Goal: Task Accomplishment & Management: Manage account settings

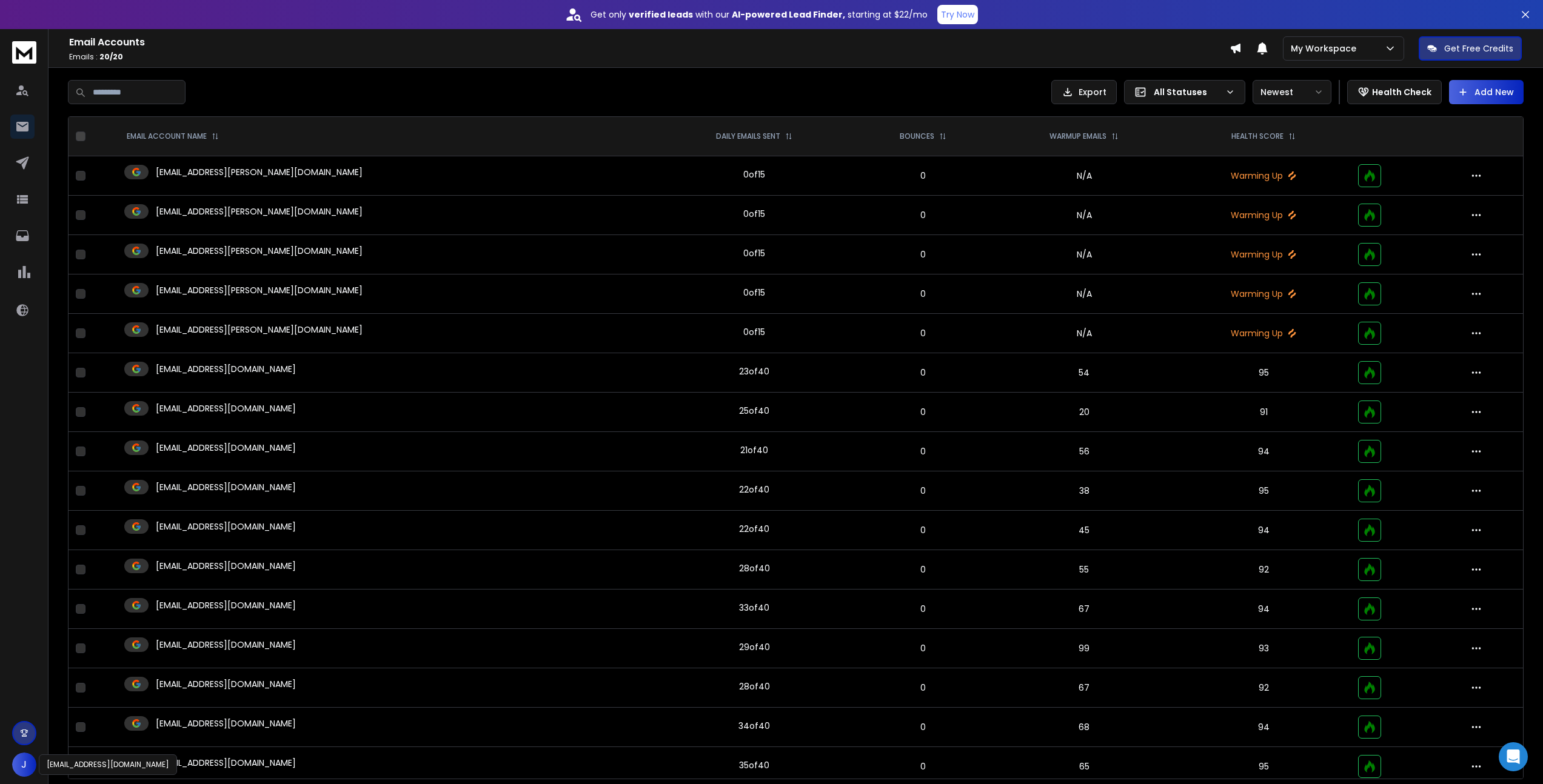
click at [32, 764] on span "J" at bounding box center [25, 765] width 25 height 25
click at [72, 749] on p "Settings" at bounding box center [75, 745] width 35 height 12
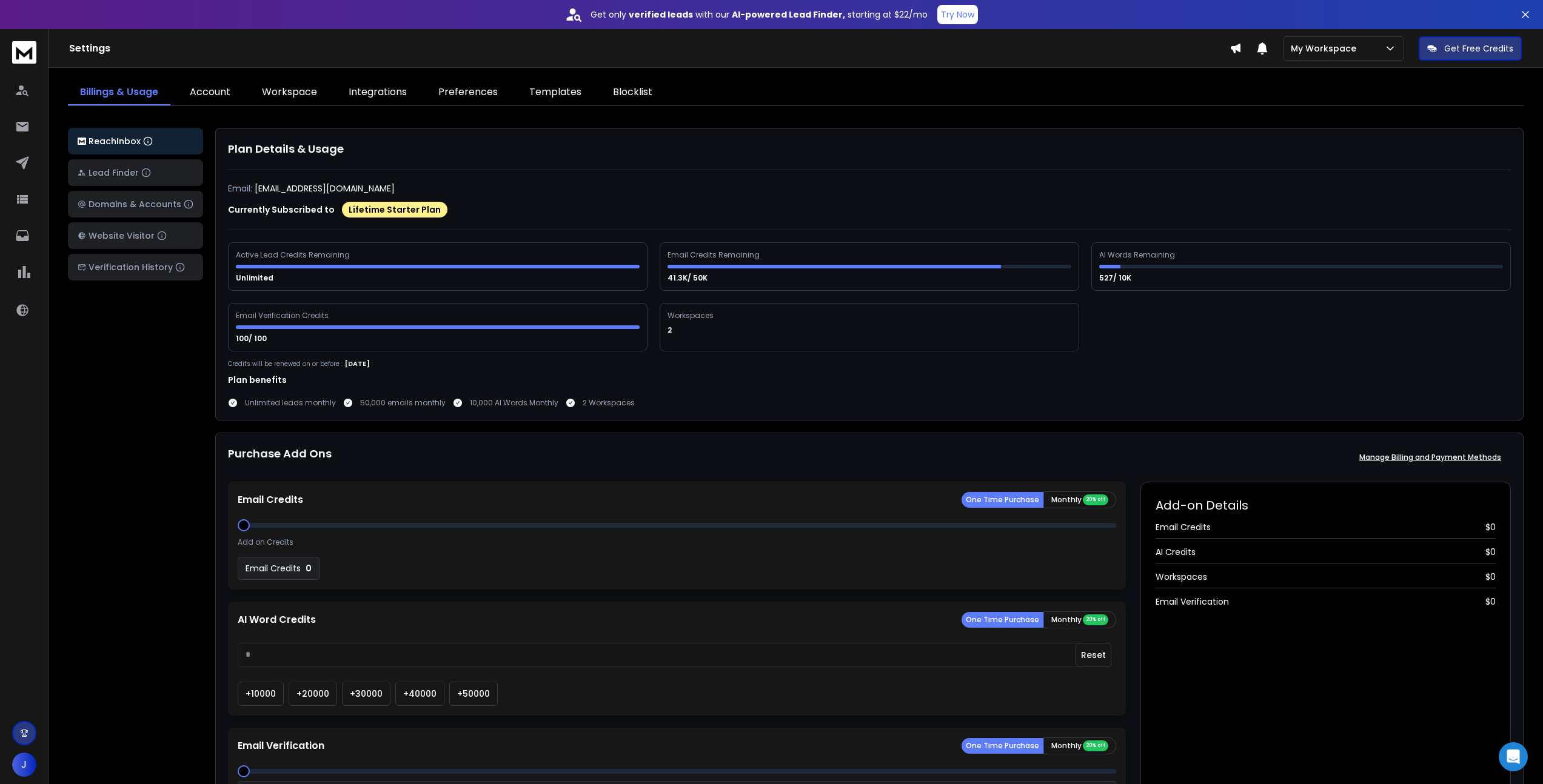
click at [195, 89] on link "Account" at bounding box center [210, 92] width 65 height 25
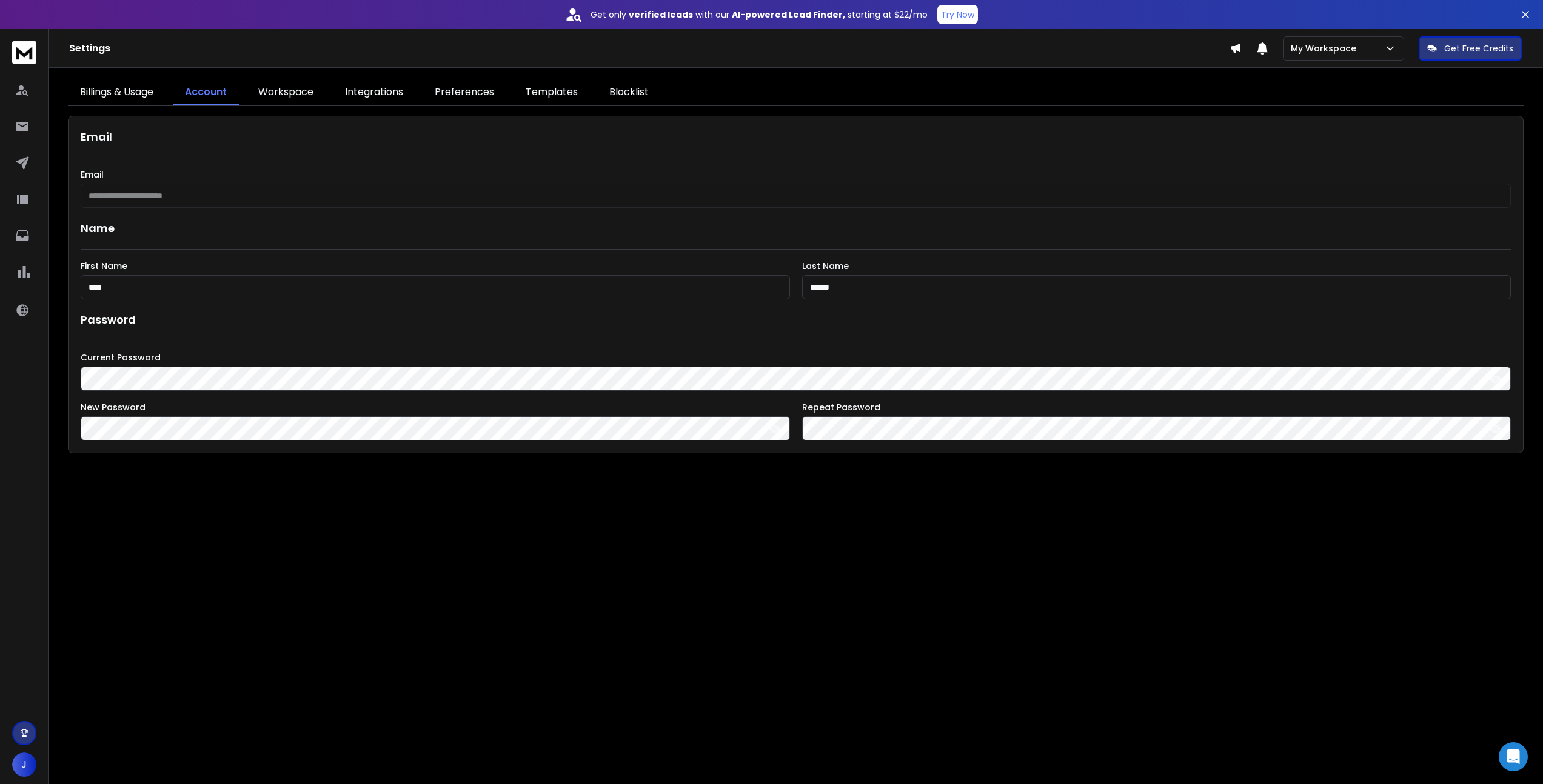
click at [117, 97] on link "Billings & Usage" at bounding box center [117, 92] width 97 height 25
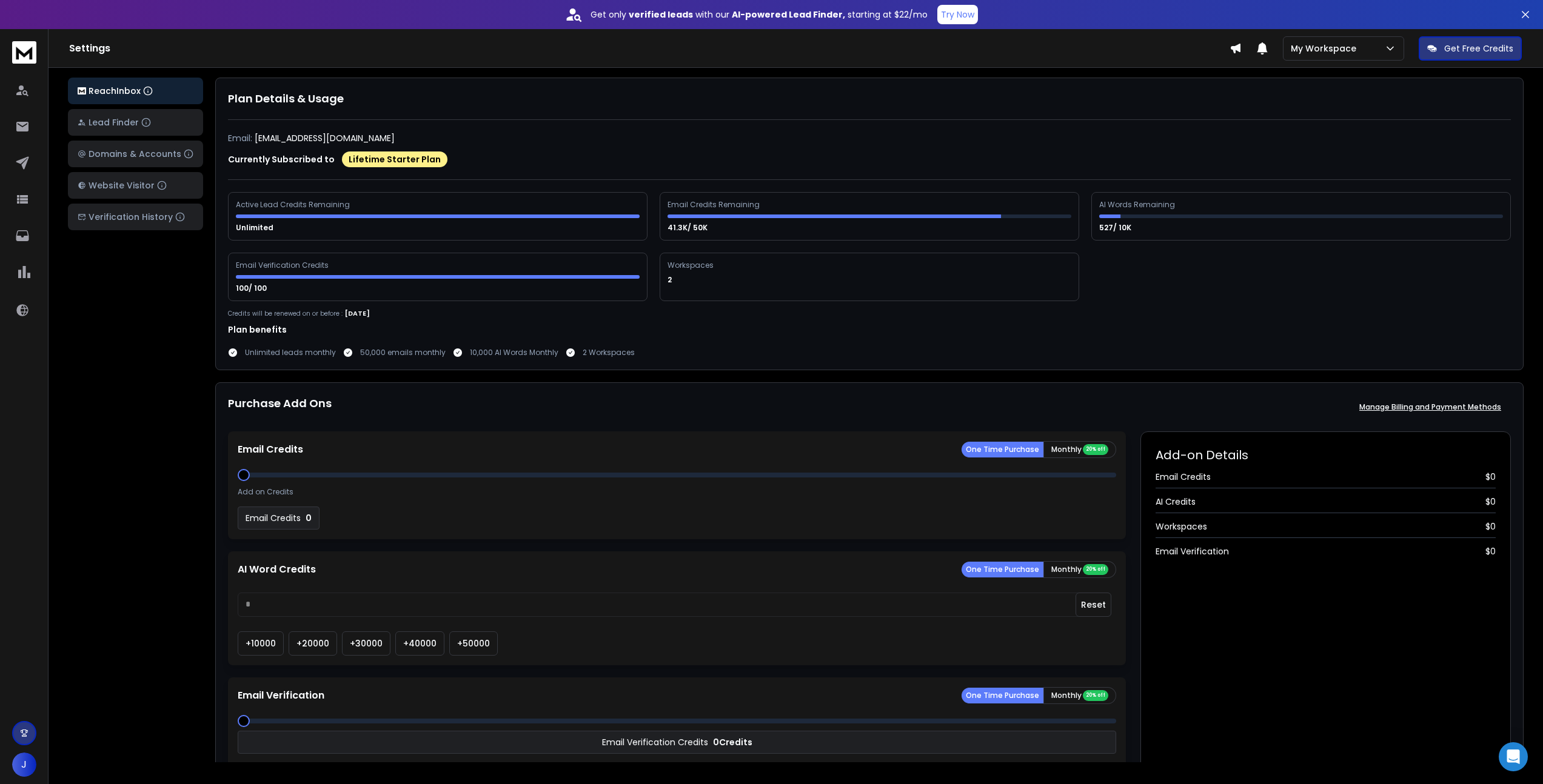
click at [127, 218] on button "Verification History" at bounding box center [136, 217] width 135 height 27
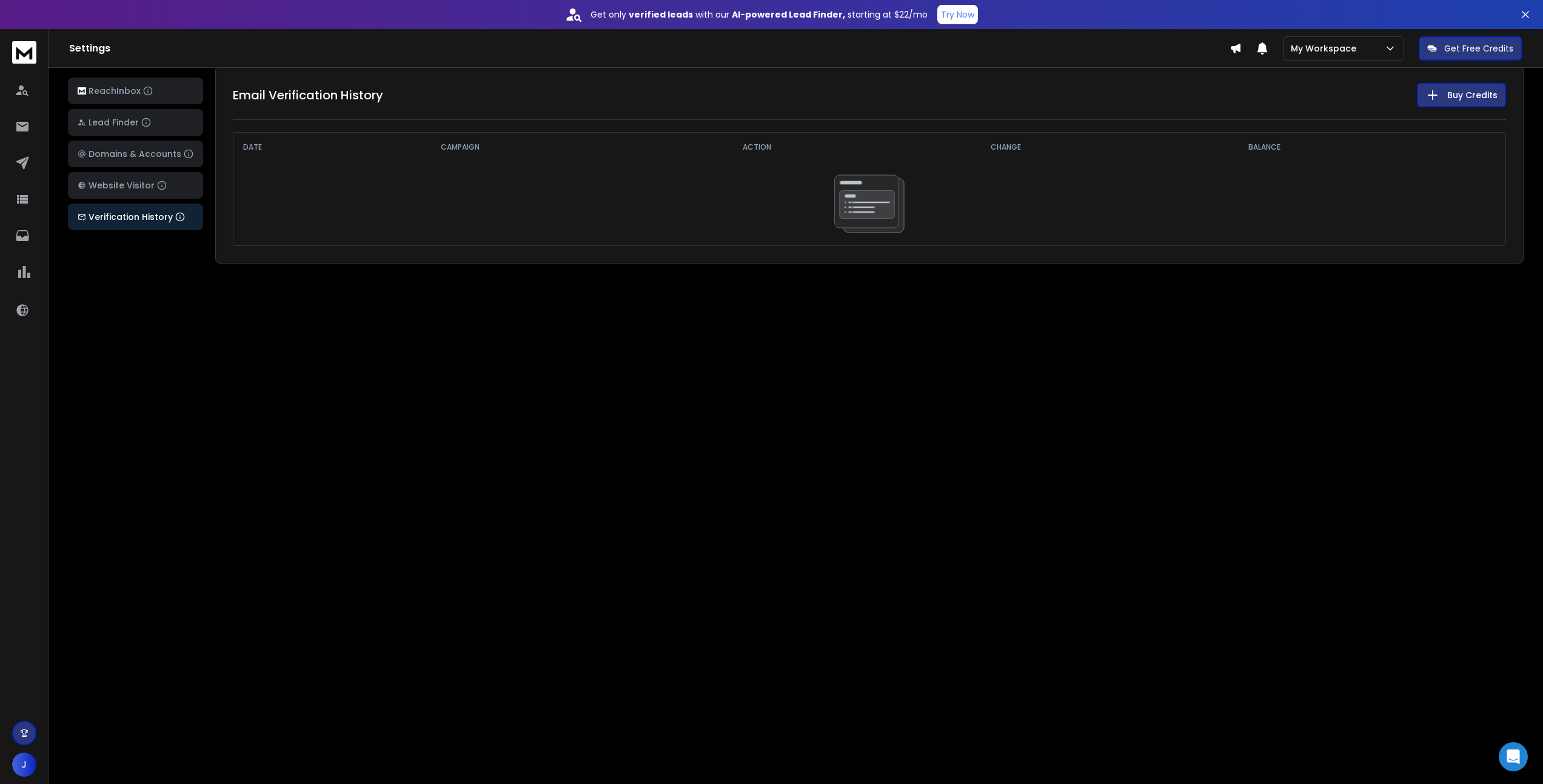
click at [129, 190] on button "Website Visitor" at bounding box center [136, 185] width 135 height 27
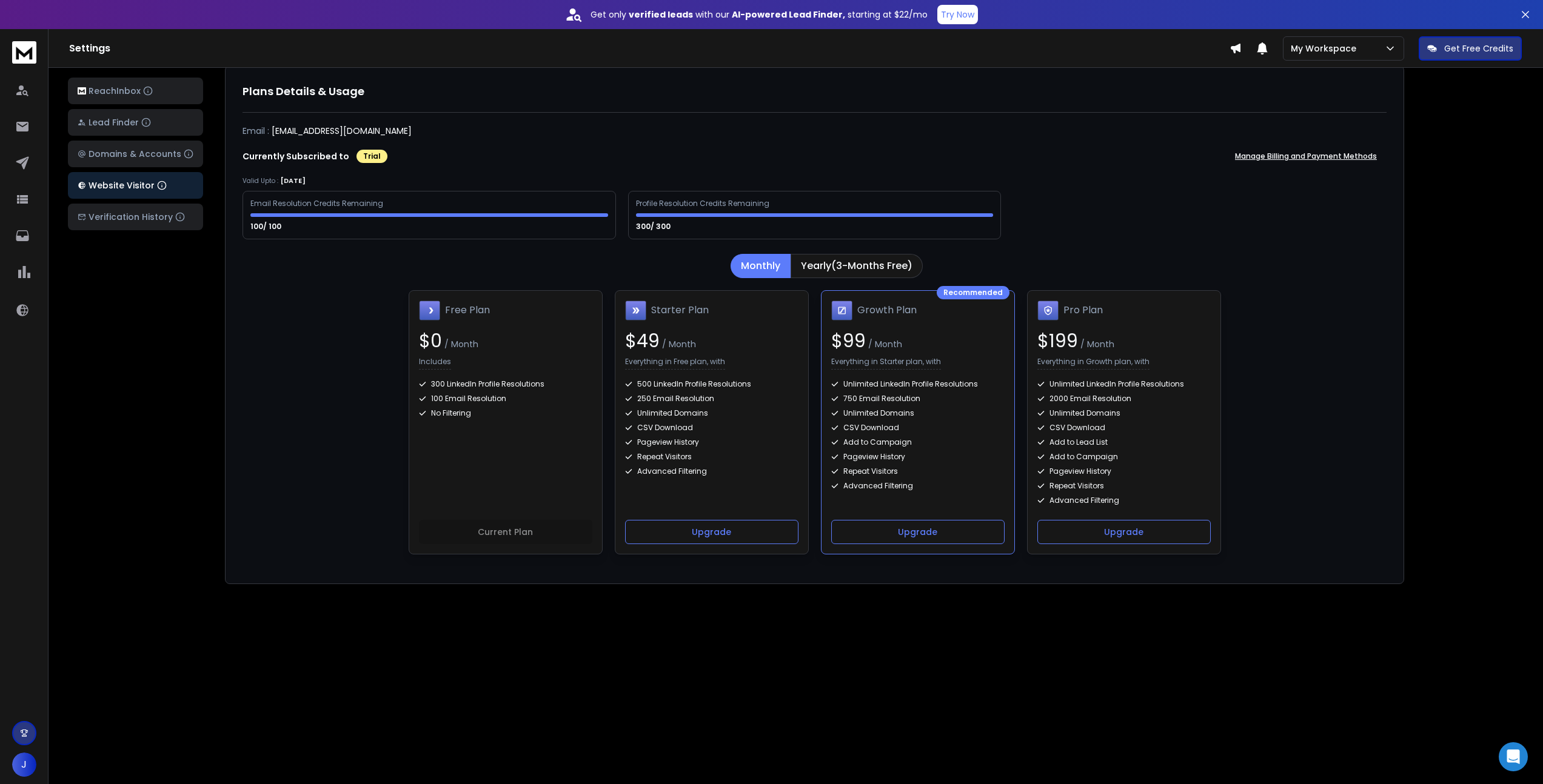
click at [132, 160] on button "Domains & Accounts" at bounding box center [136, 153] width 135 height 27
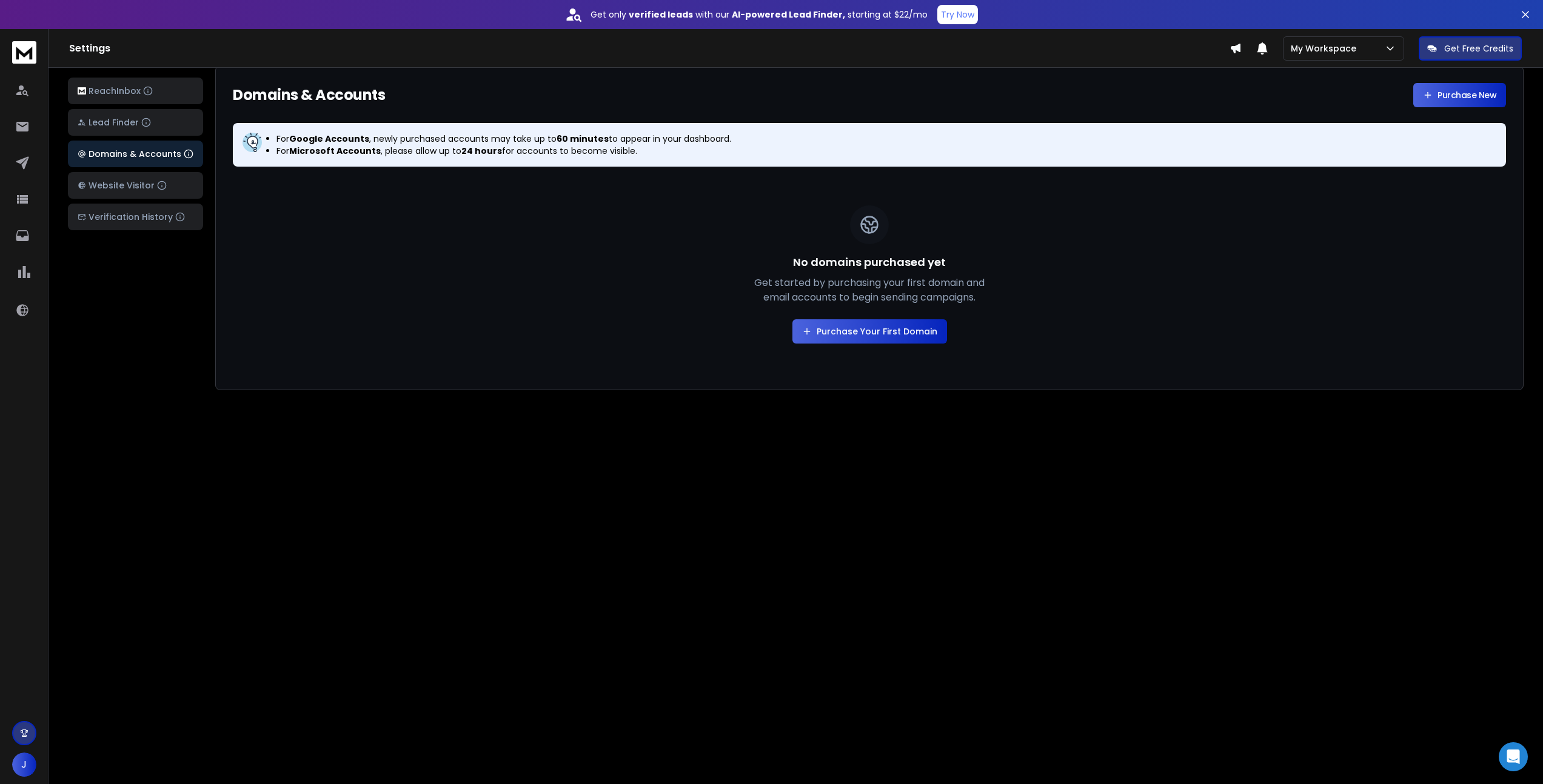
click at [134, 94] on button "ReachInbox" at bounding box center [136, 91] width 135 height 27
